Goal: Task Accomplishment & Management: Use online tool/utility

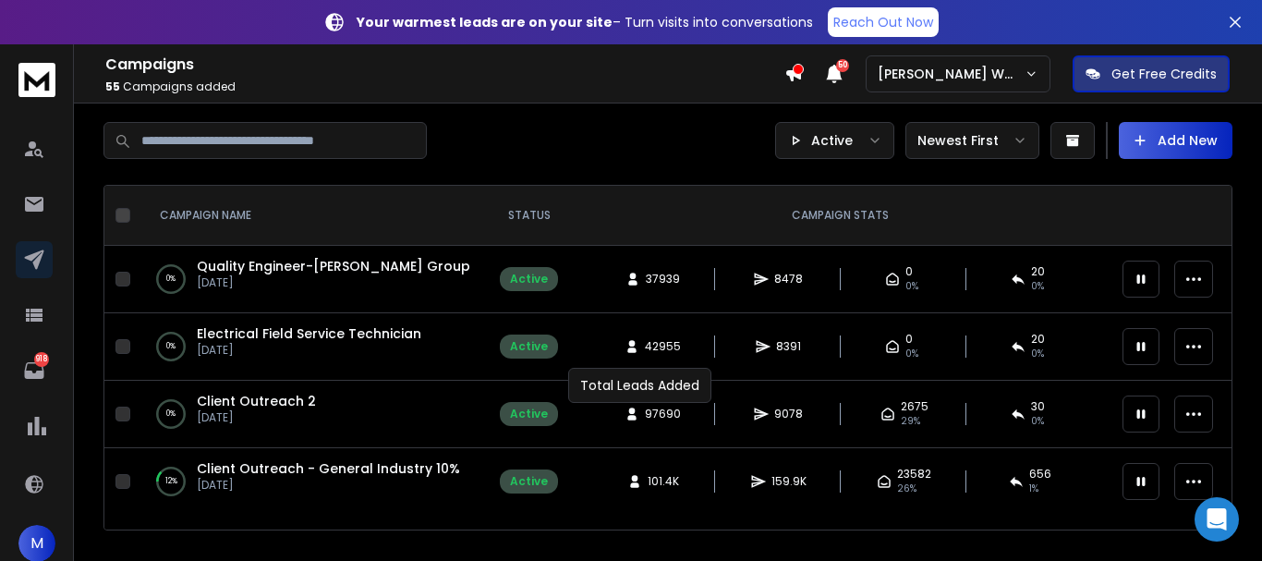
click at [630, 409] on div "97690" at bounding box center [652, 414] width 58 height 15
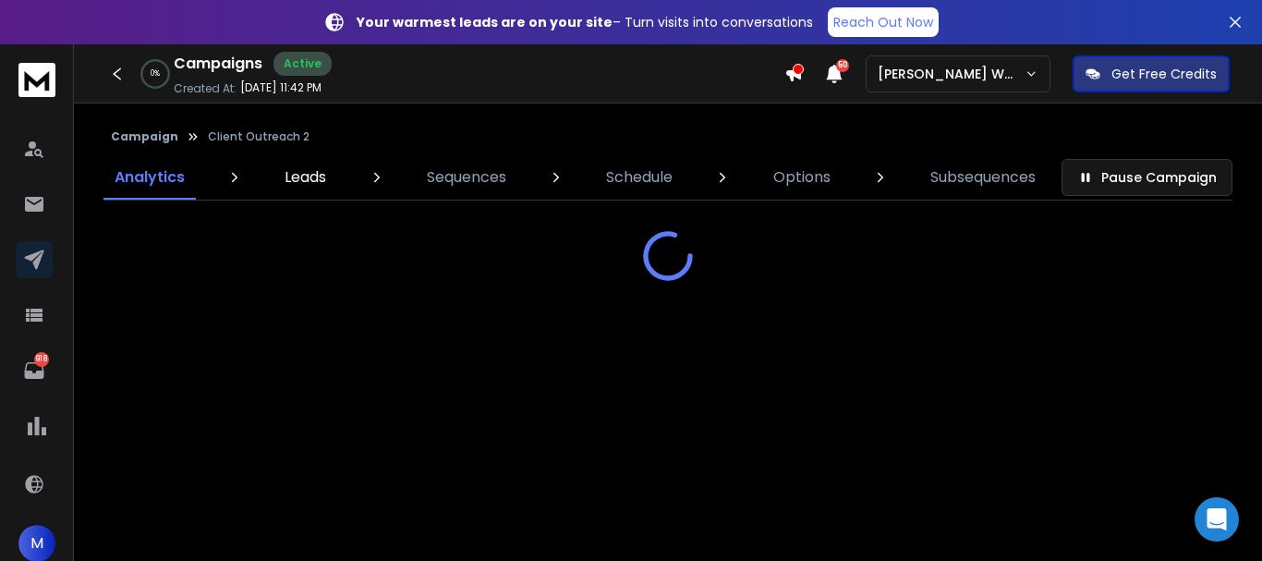
click at [304, 177] on p "Leads" at bounding box center [306, 177] width 42 height 22
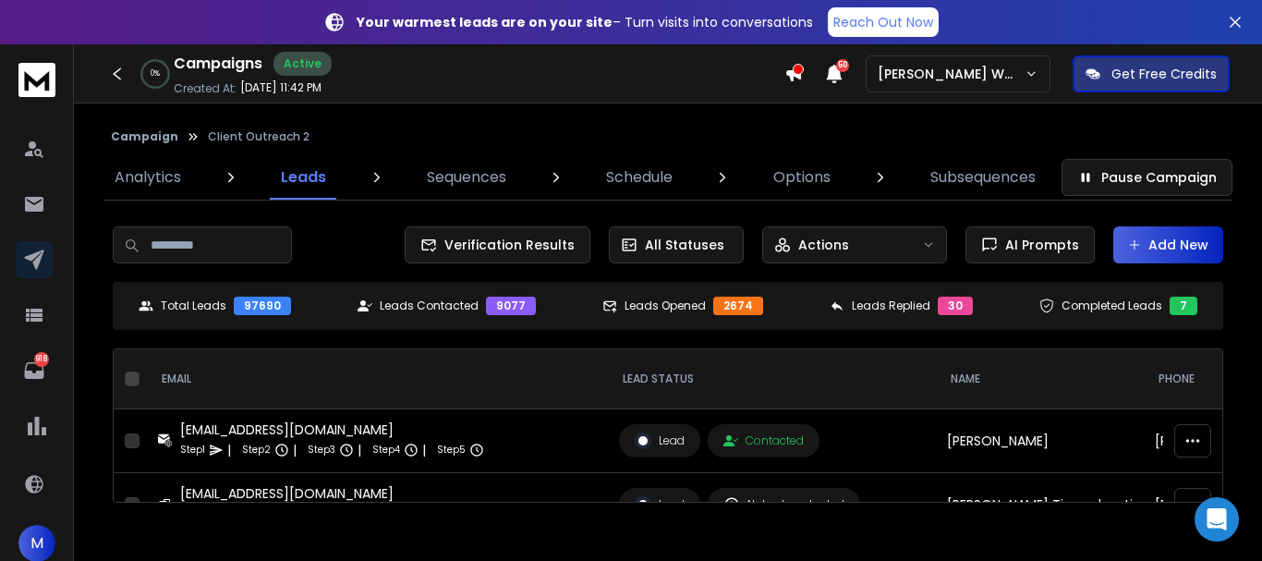
click at [1140, 243] on icon at bounding box center [1134, 244] width 13 height 13
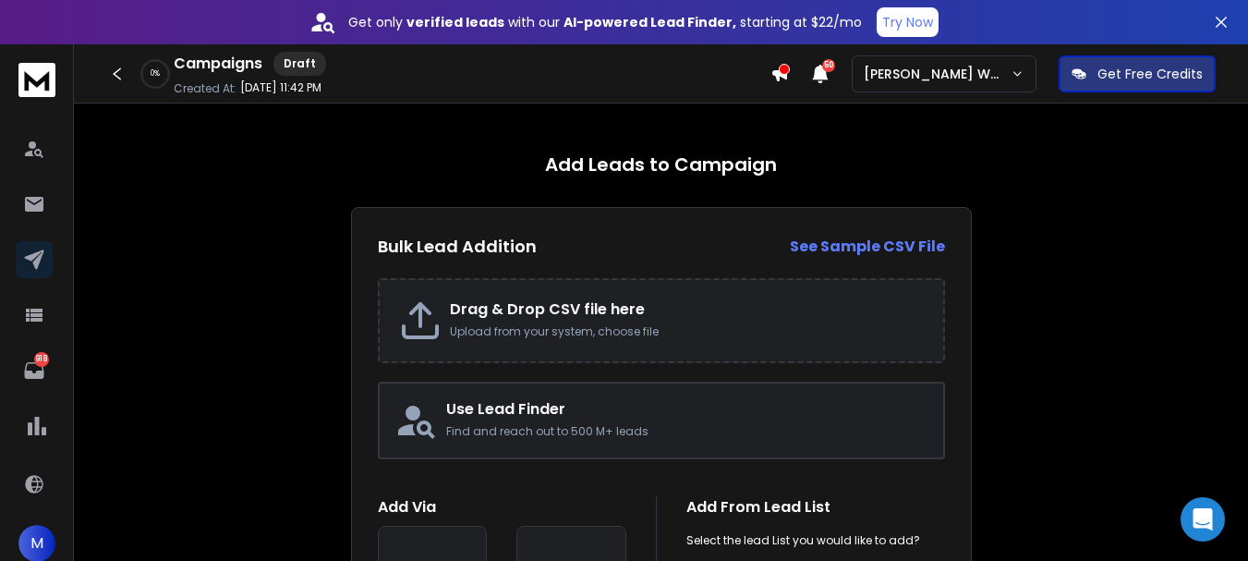
click at [562, 304] on h2 "Drag & Drop CSV file here" at bounding box center [687, 309] width 475 height 22
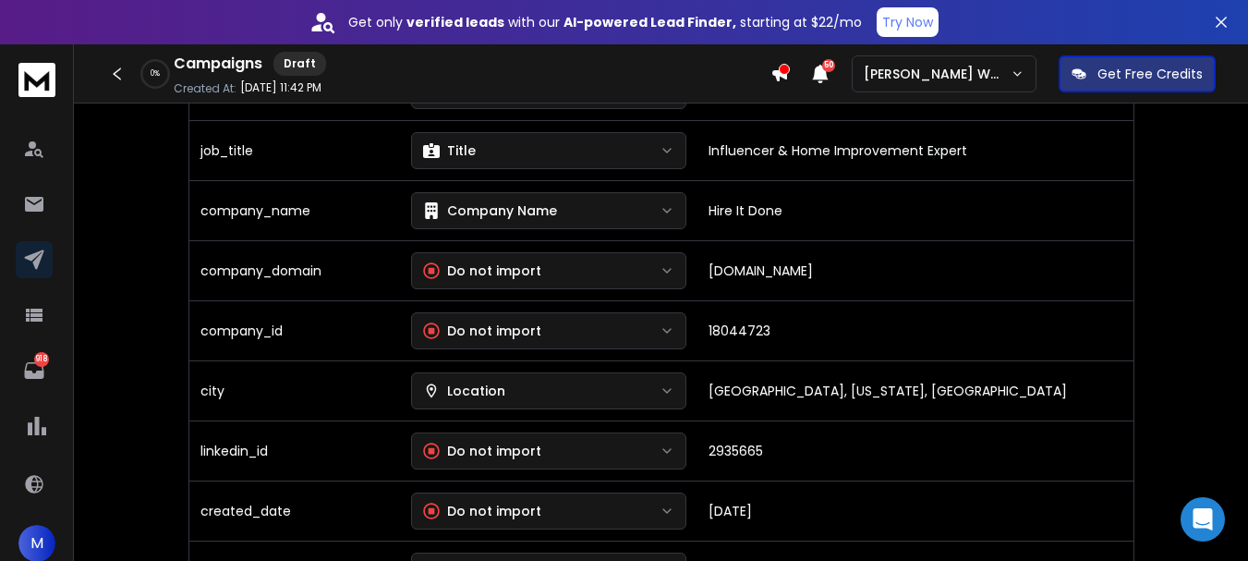
scroll to position [1309, 0]
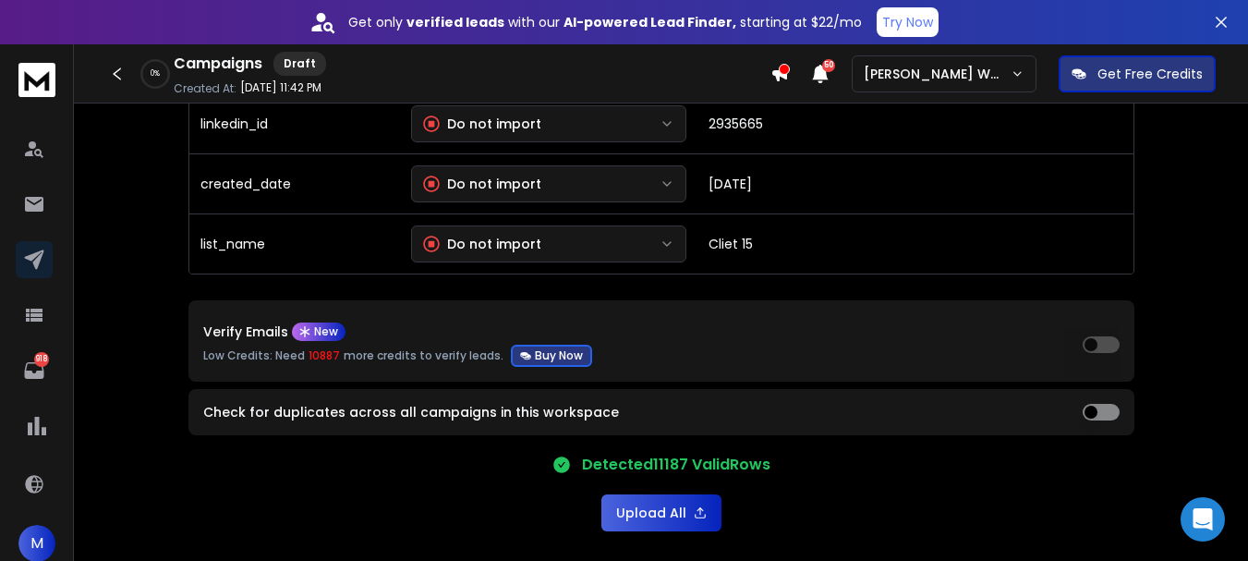
click at [688, 511] on button "Upload All" at bounding box center [662, 512] width 120 height 37
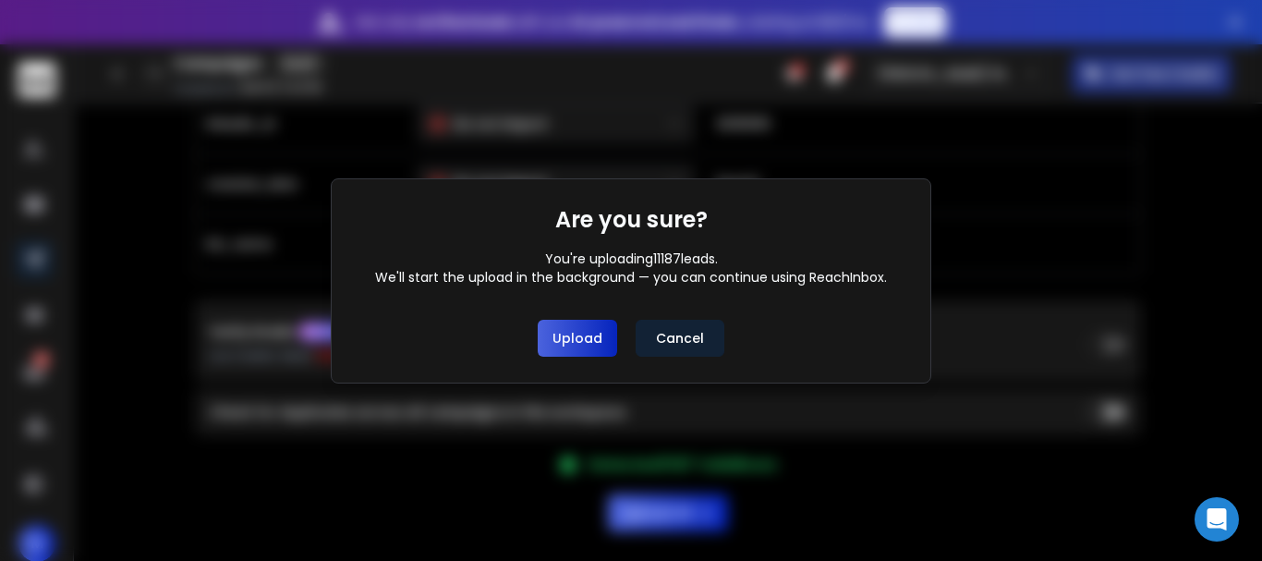
click at [577, 337] on button "Upload" at bounding box center [577, 338] width 79 height 37
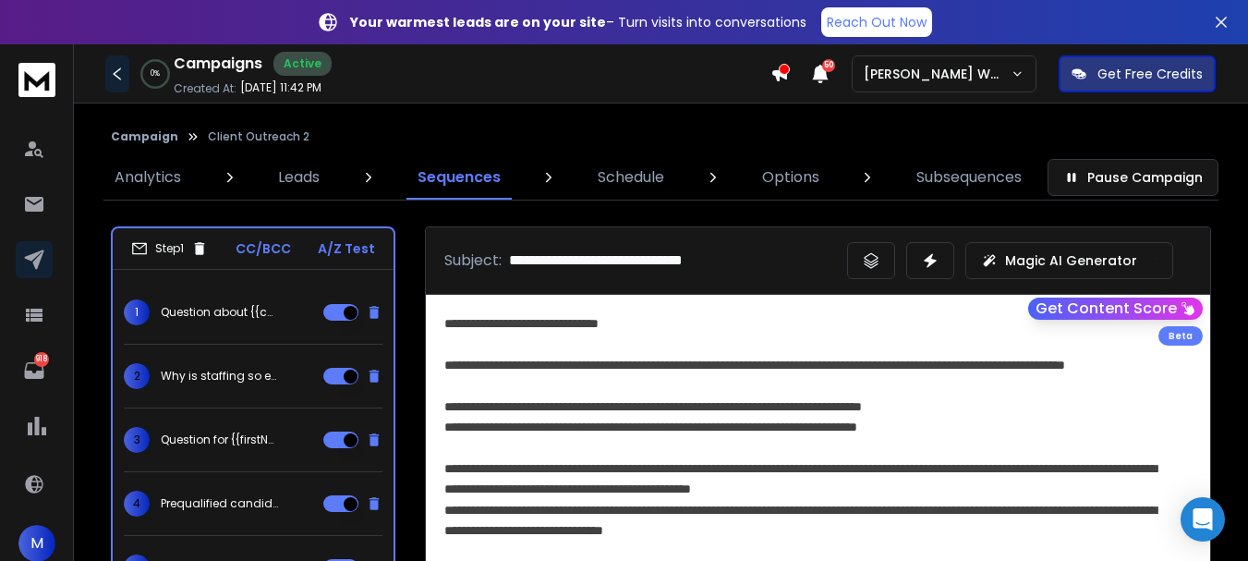
click at [112, 70] on icon at bounding box center [117, 74] width 17 height 17
